Goal: Task Accomplishment & Management: Manage account settings

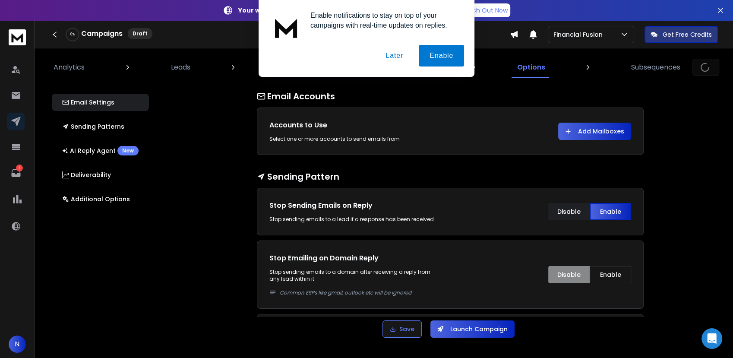
click at [403, 54] on button "Later" at bounding box center [394, 56] width 39 height 22
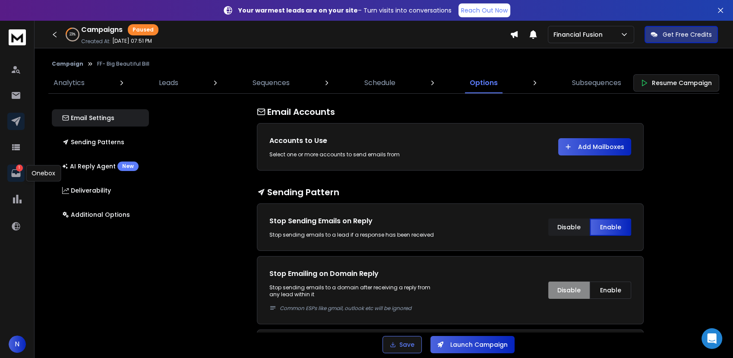
click at [17, 171] on icon at bounding box center [16, 173] width 10 height 10
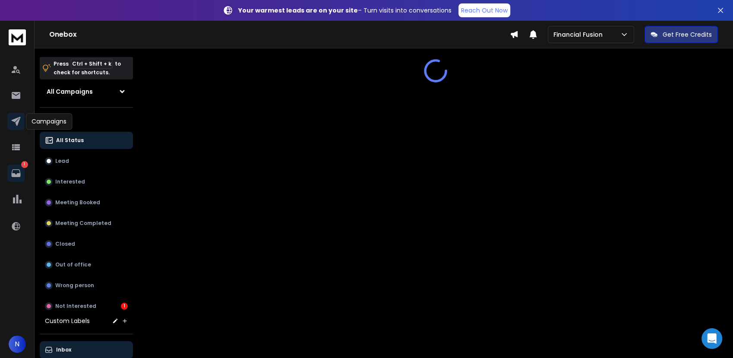
click at [18, 124] on icon at bounding box center [16, 121] width 10 height 10
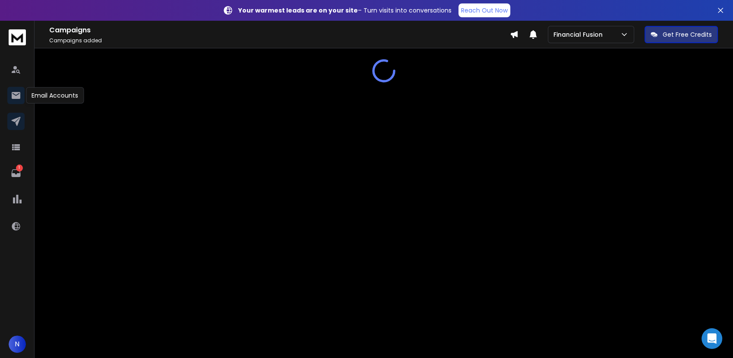
click at [13, 92] on icon at bounding box center [16, 95] width 10 height 10
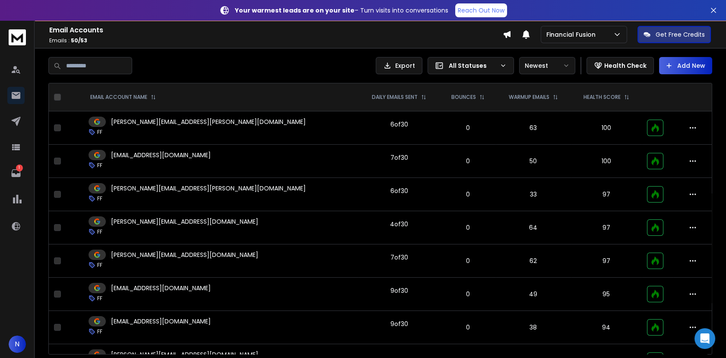
click at [19, 112] on div "1" at bounding box center [17, 147] width 20 height 183
click at [16, 118] on icon at bounding box center [16, 121] width 10 height 10
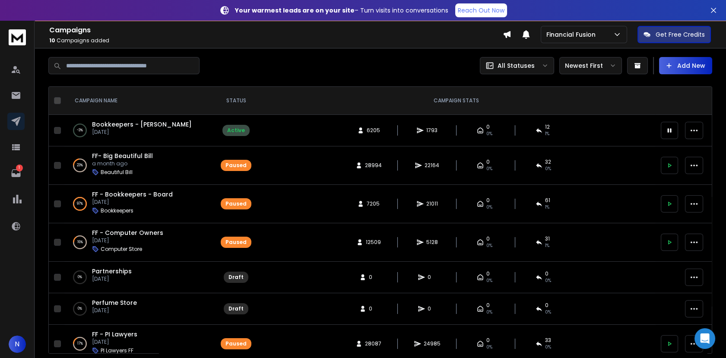
click at [295, 129] on div "6205 1793 0 0% 12 1 %" at bounding box center [456, 131] width 389 height 14
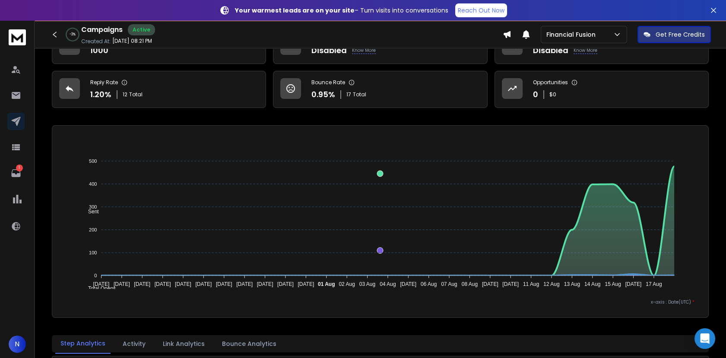
scroll to position [144, 0]
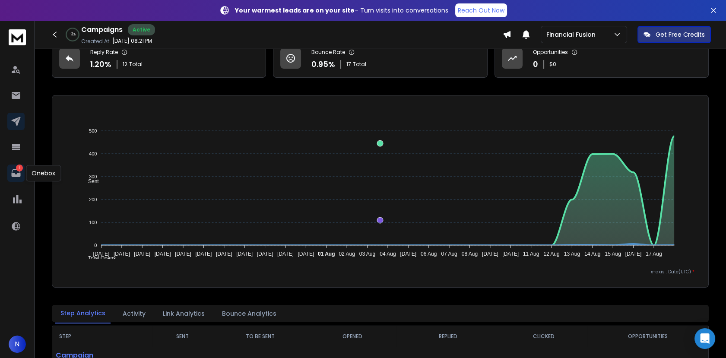
click at [20, 171] on p "1" at bounding box center [19, 168] width 7 height 7
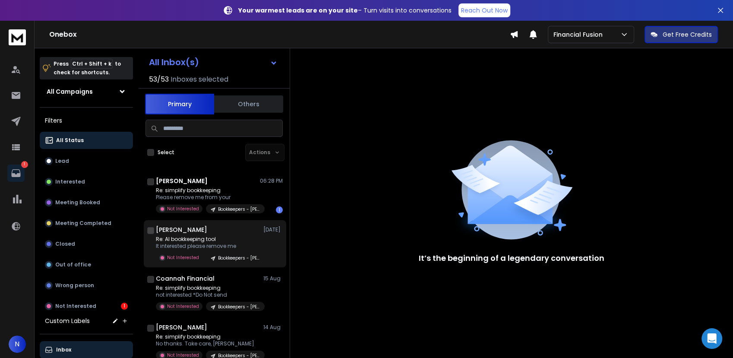
click at [222, 187] on p "Re: simplify bookkeeping" at bounding box center [208, 190] width 104 height 7
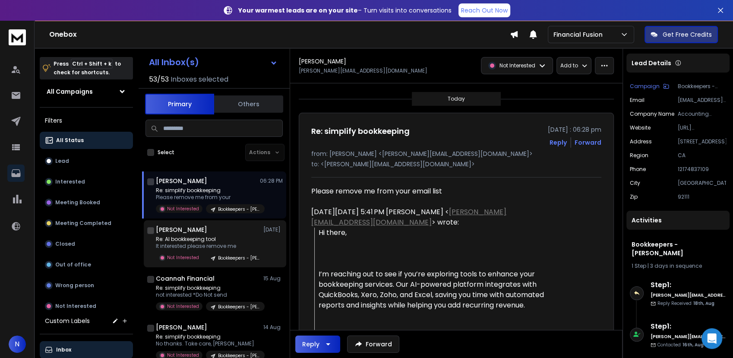
click at [217, 228] on div "[PERSON_NAME] [DATE]" at bounding box center [219, 229] width 127 height 9
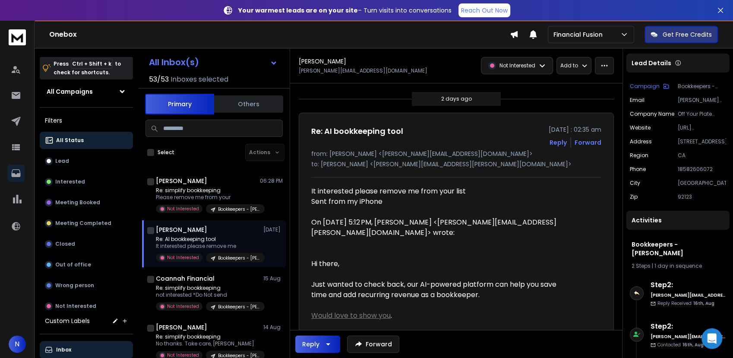
scroll to position [48, 0]
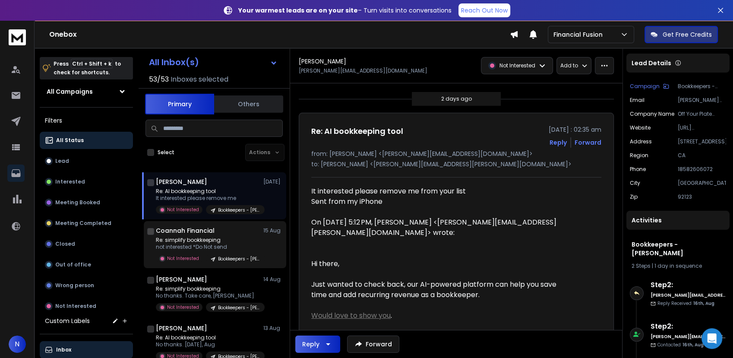
click at [223, 231] on div "Coannah Financial [DATE]" at bounding box center [219, 230] width 127 height 9
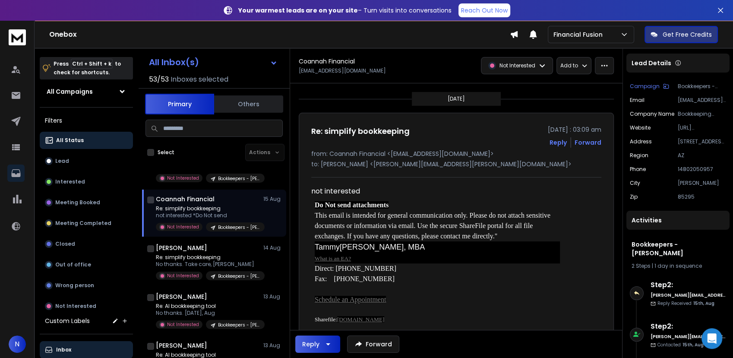
scroll to position [96, 0]
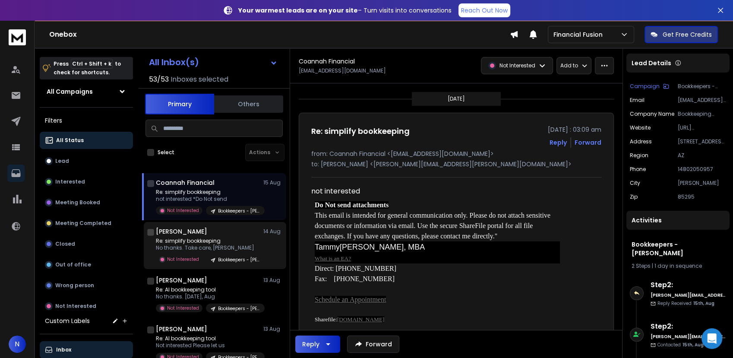
click at [224, 238] on p "Re: simplify bookkeeping" at bounding box center [208, 241] width 104 height 7
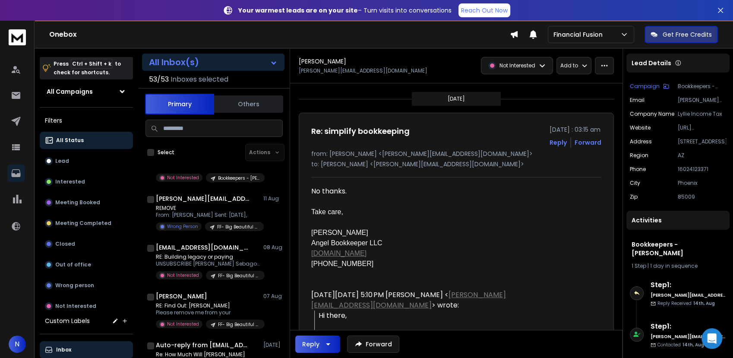
scroll to position [192, 0]
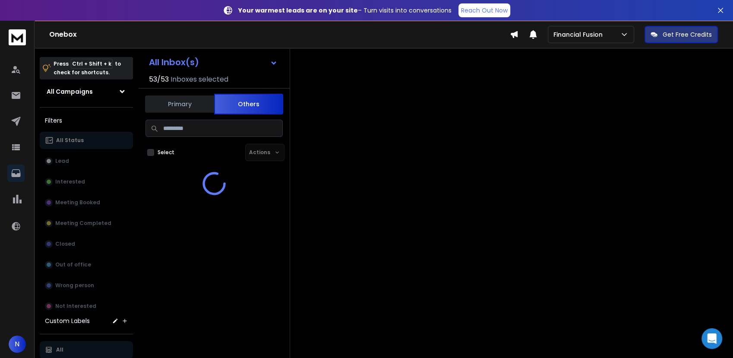
click at [241, 102] on button "Others" at bounding box center [248, 104] width 69 height 21
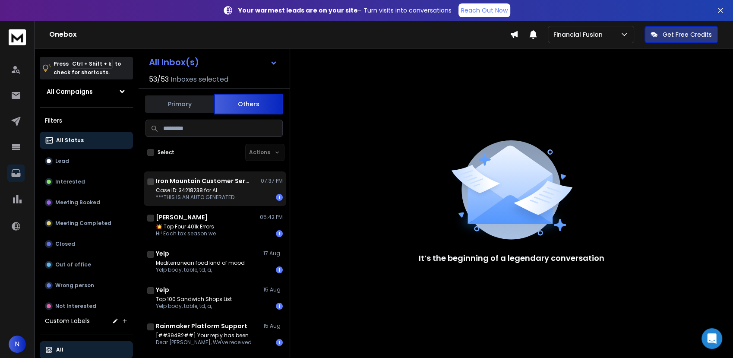
click at [201, 182] on h1 "Iron Mountain Customer Service" at bounding box center [203, 181] width 95 height 9
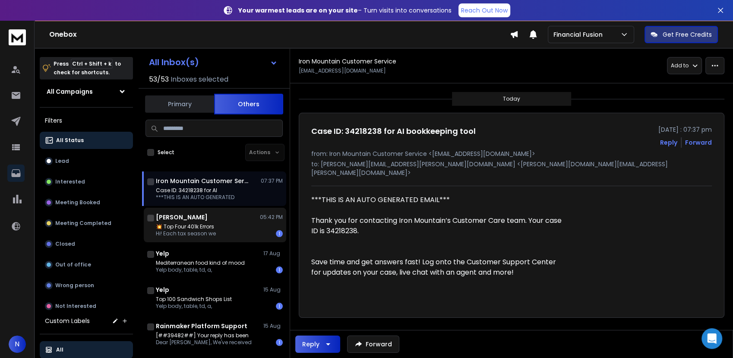
click at [218, 221] on div "[PERSON_NAME] 05:42 PM" at bounding box center [219, 217] width 127 height 9
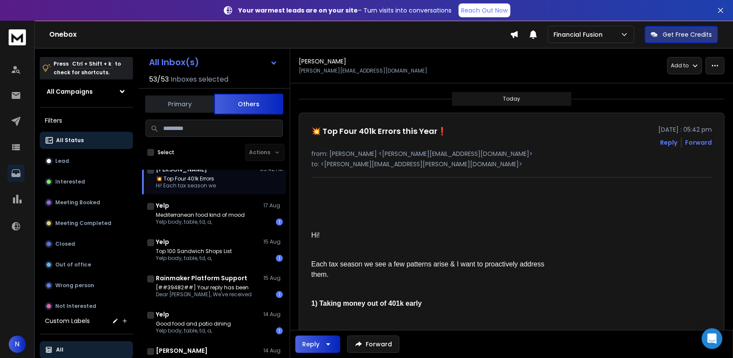
scroll to position [48, 0]
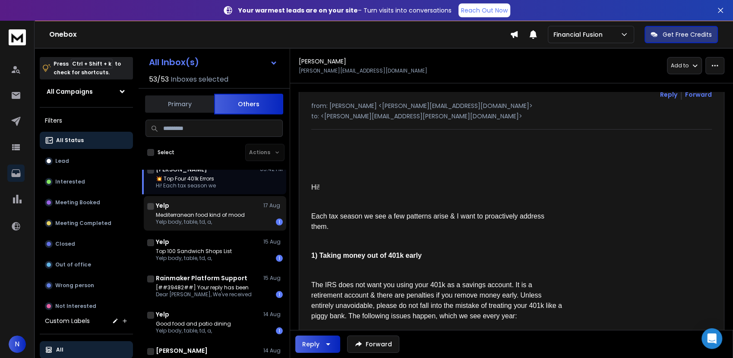
click at [205, 223] on p "Yelp body, table, td, a," at bounding box center [200, 222] width 89 height 7
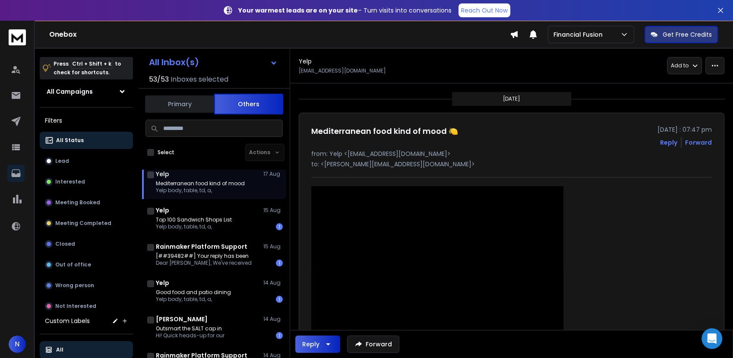
scroll to position [96, 0]
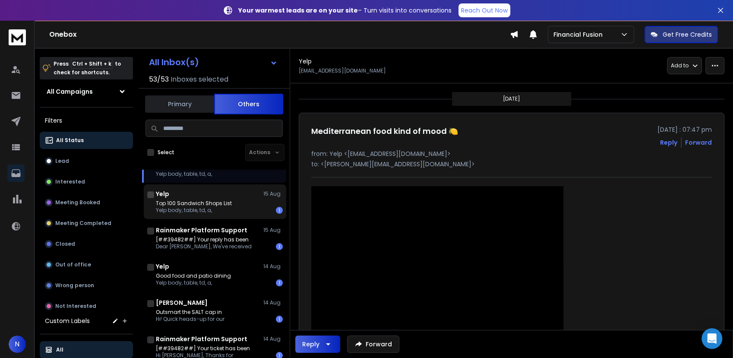
click at [207, 214] on div "Yelp [DATE] Top 100 Sandwich Shops List Yelp body, table, td, a, 1" at bounding box center [215, 201] width 143 height 35
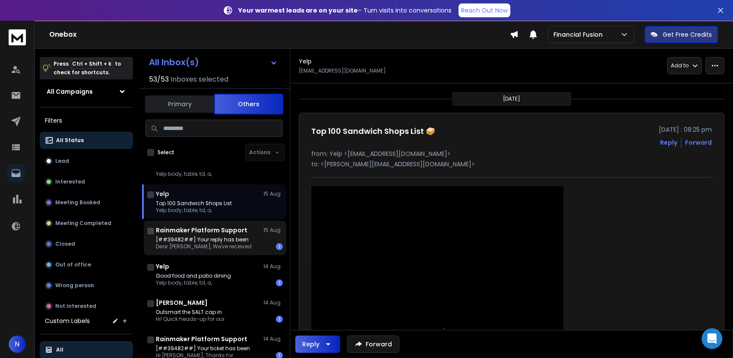
click at [209, 232] on h1 "Rainmaker Platform Support" at bounding box center [202, 230] width 92 height 9
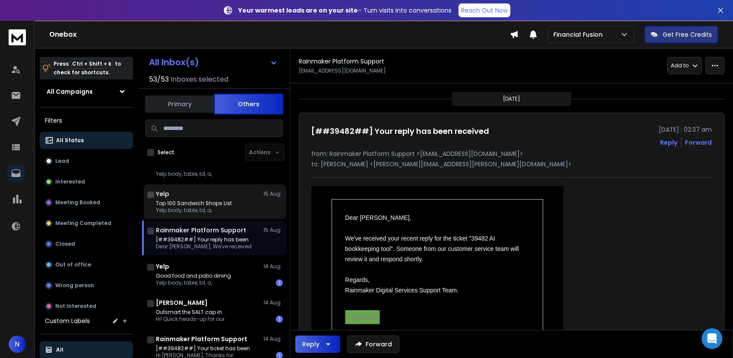
scroll to position [144, 0]
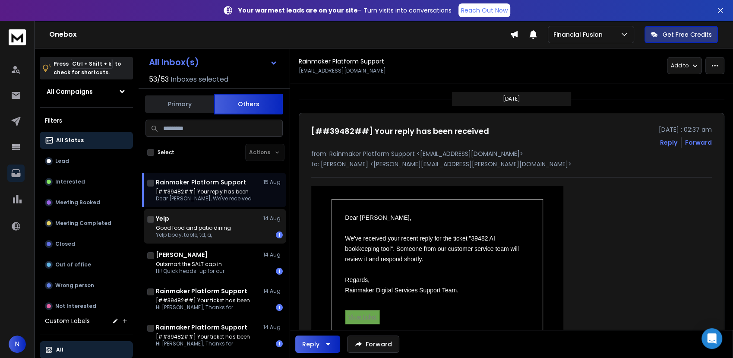
click at [219, 219] on div "Yelp [DATE]" at bounding box center [219, 218] width 127 height 9
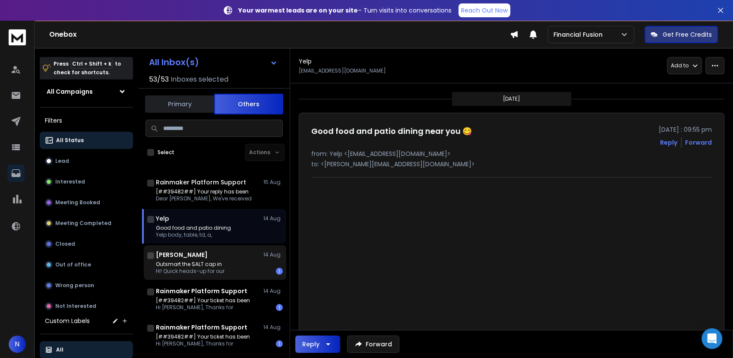
click at [196, 261] on p "Outsmart the SALT cap in" at bounding box center [190, 264] width 69 height 7
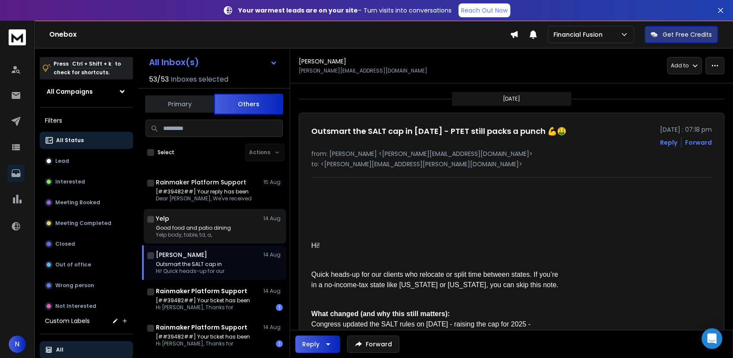
scroll to position [192, 0]
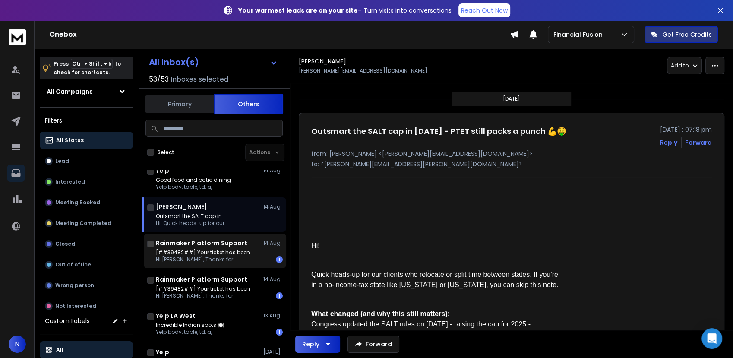
click at [225, 237] on div "Rainmaker Platform Support [DATE] [##39482##] Your ticket has been Hi [PERSON_N…" at bounding box center [215, 251] width 143 height 35
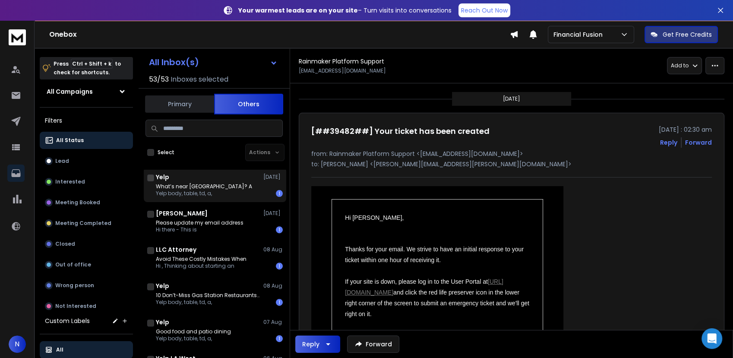
scroll to position [383, 0]
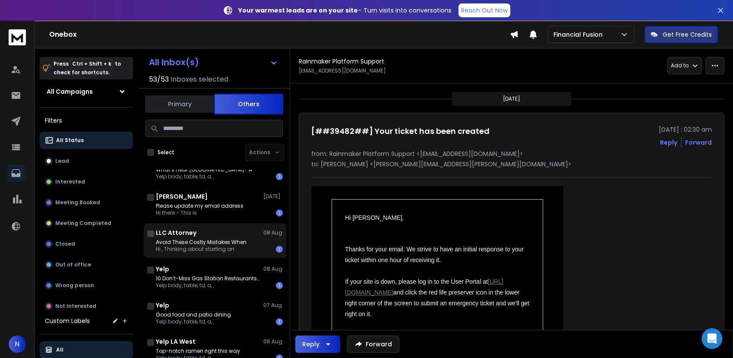
click at [228, 237] on div "LLC Attorney [DATE]" at bounding box center [219, 232] width 127 height 9
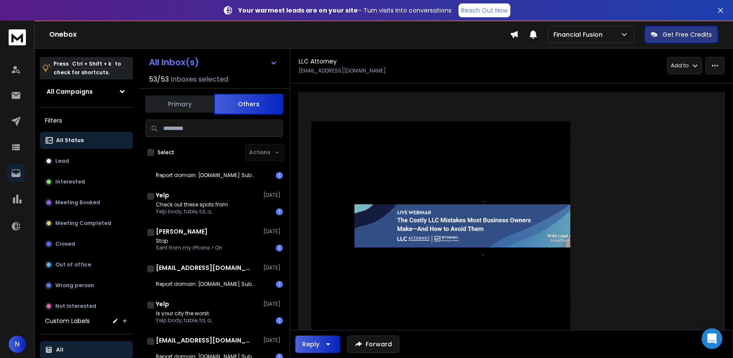
scroll to position [1296, 0]
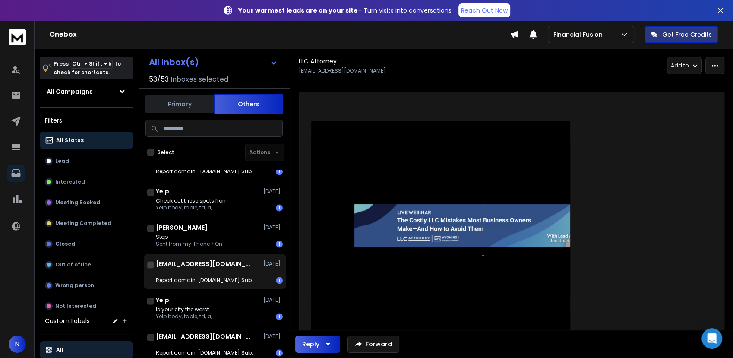
click at [229, 261] on h1 "[EMAIL_ADDRESS][DOMAIN_NAME]" at bounding box center [203, 264] width 95 height 9
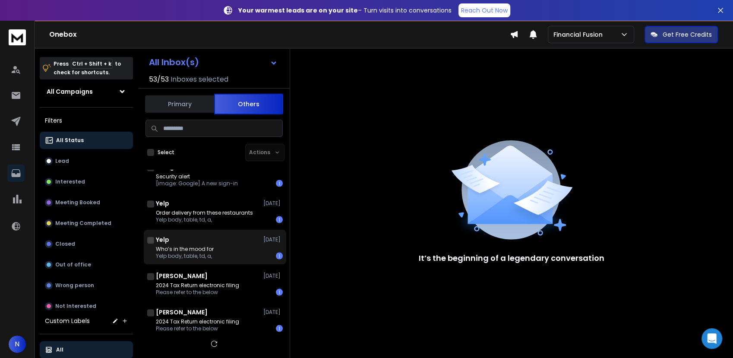
scroll to position [1648, 0]
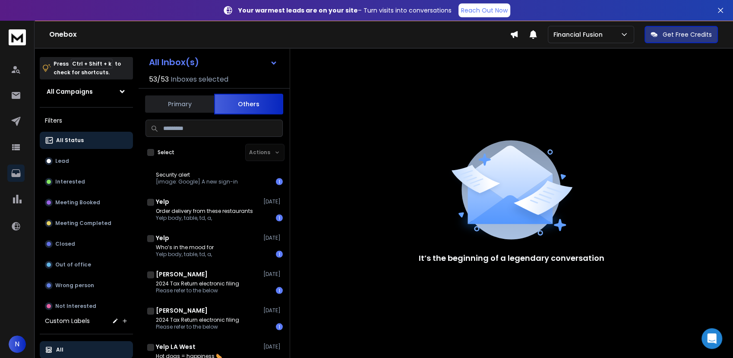
click at [181, 106] on button "Primary" at bounding box center [179, 104] width 69 height 19
